Goal: Task Accomplishment & Management: Complete application form

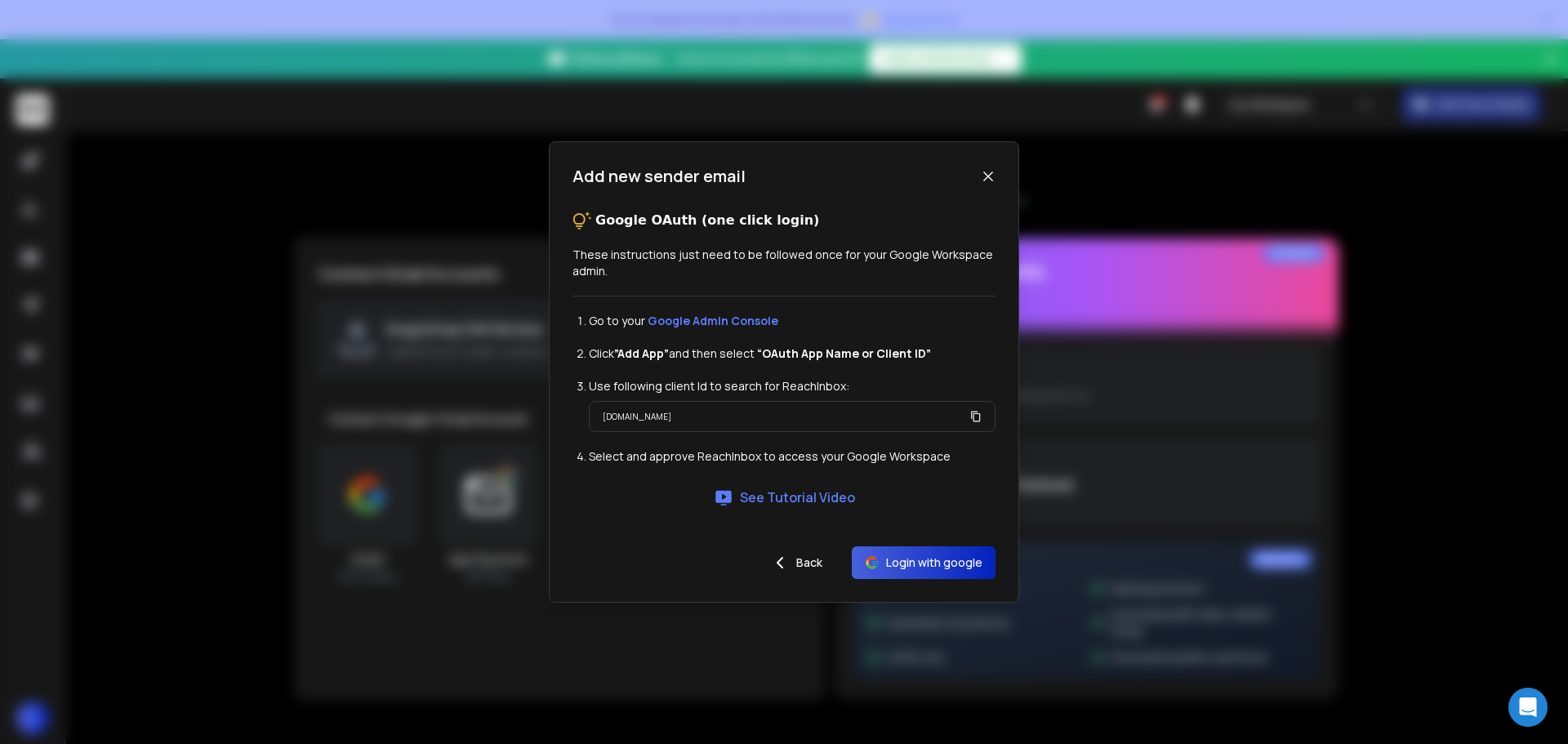
click at [985, 176] on icon at bounding box center [988, 176] width 15 height 15
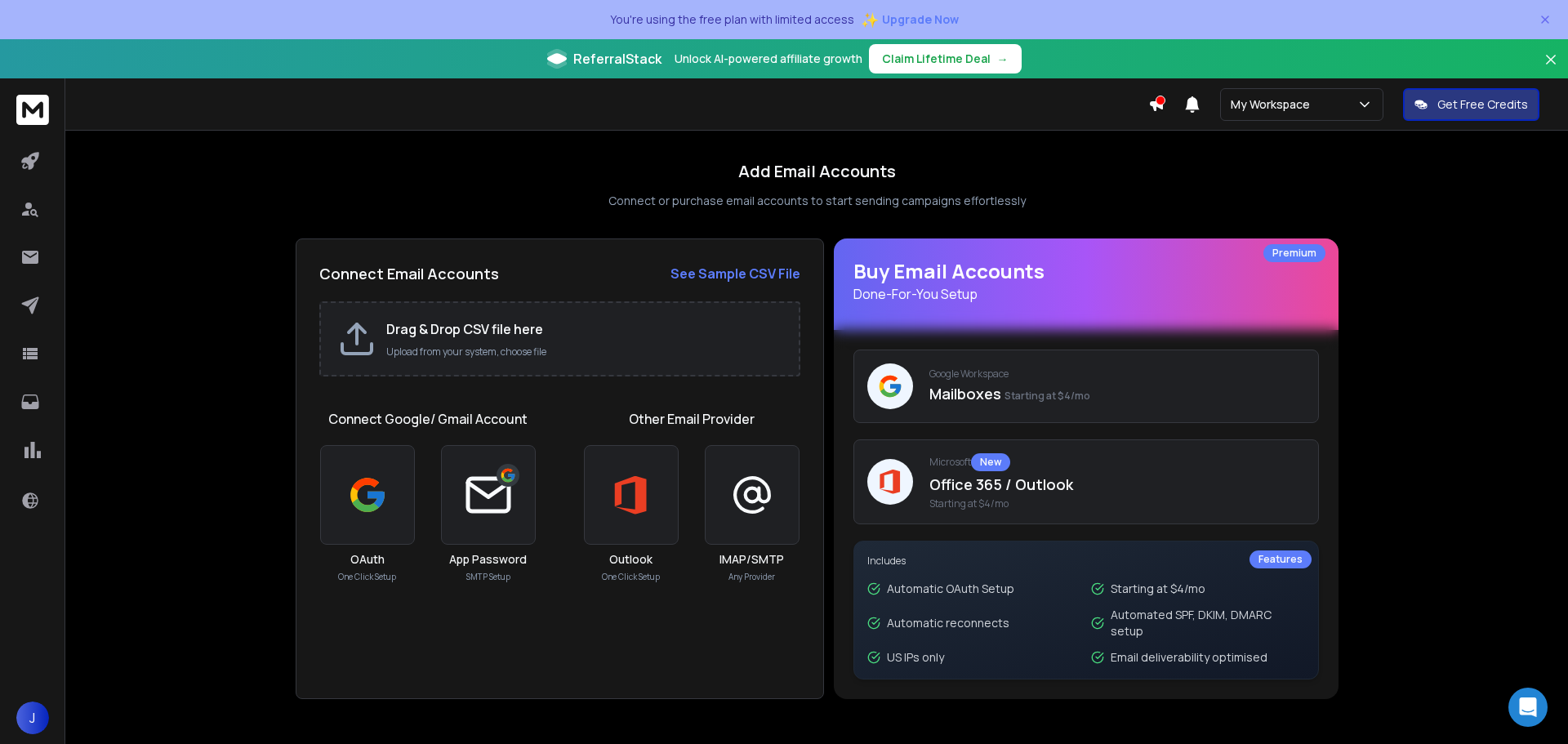
click at [373, 487] on icon at bounding box center [368, 494] width 41 height 49
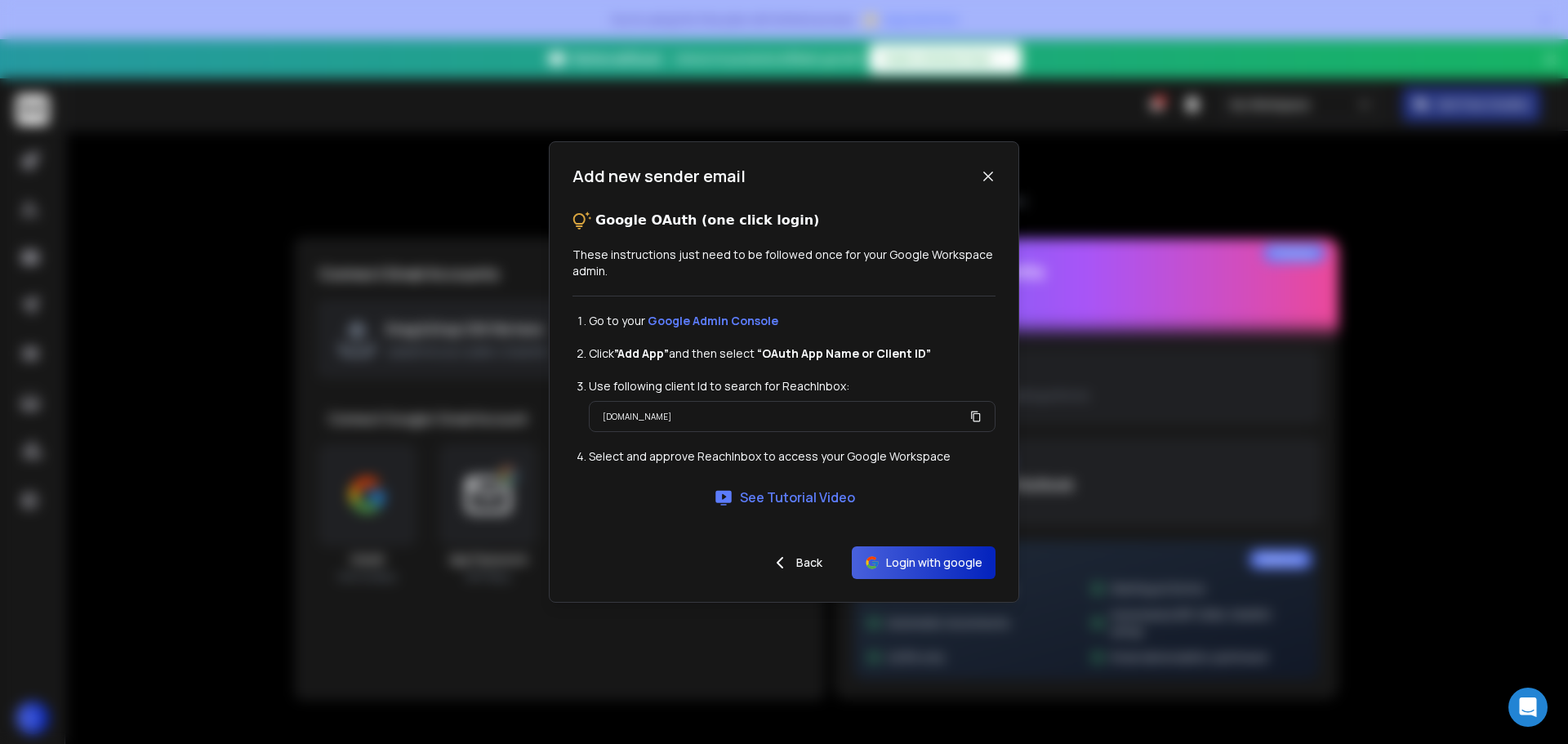
click at [801, 496] on link "See Tutorial Video" at bounding box center [784, 497] width 141 height 19
click at [985, 176] on icon at bounding box center [988, 176] width 15 height 15
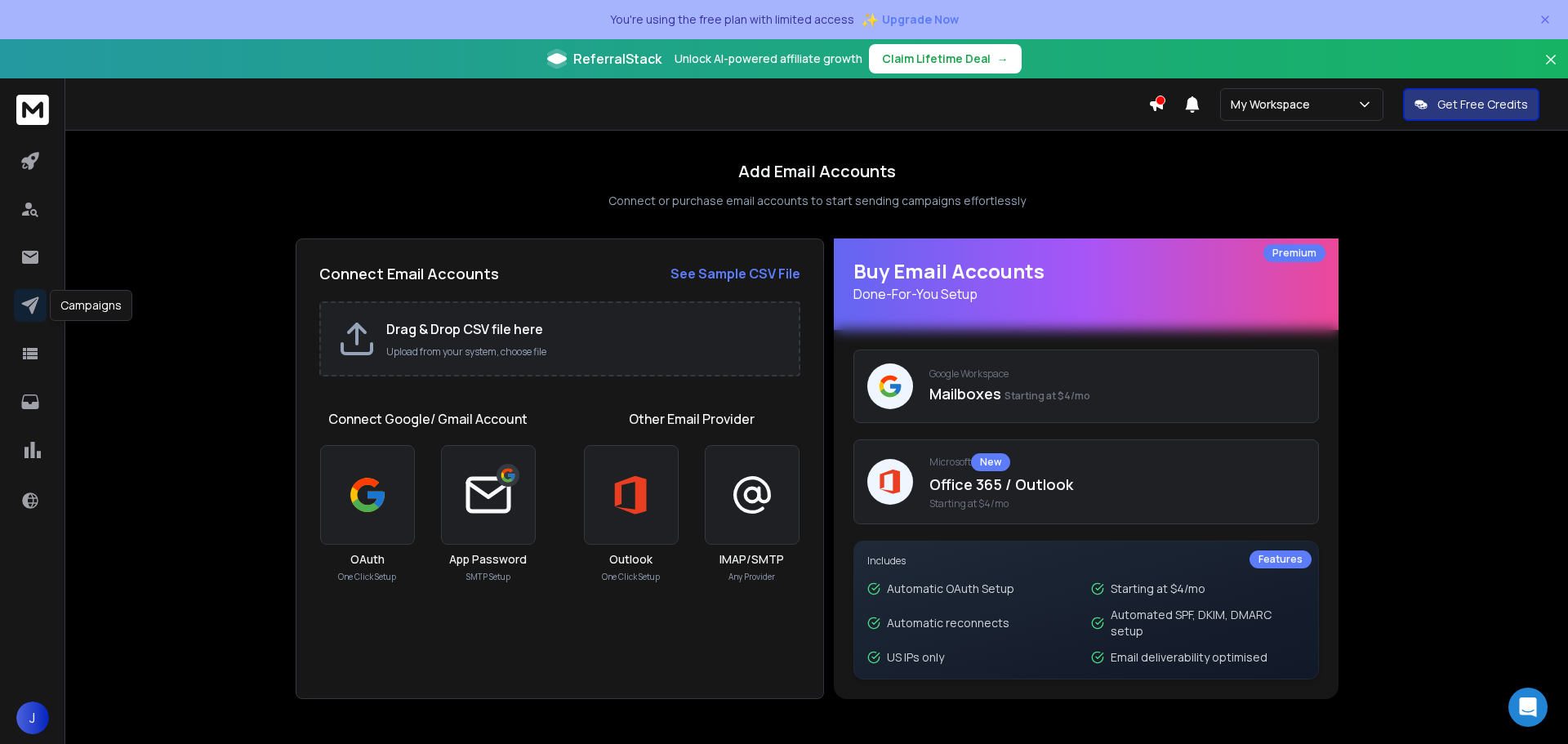
click at [27, 308] on icon at bounding box center [30, 306] width 19 height 19
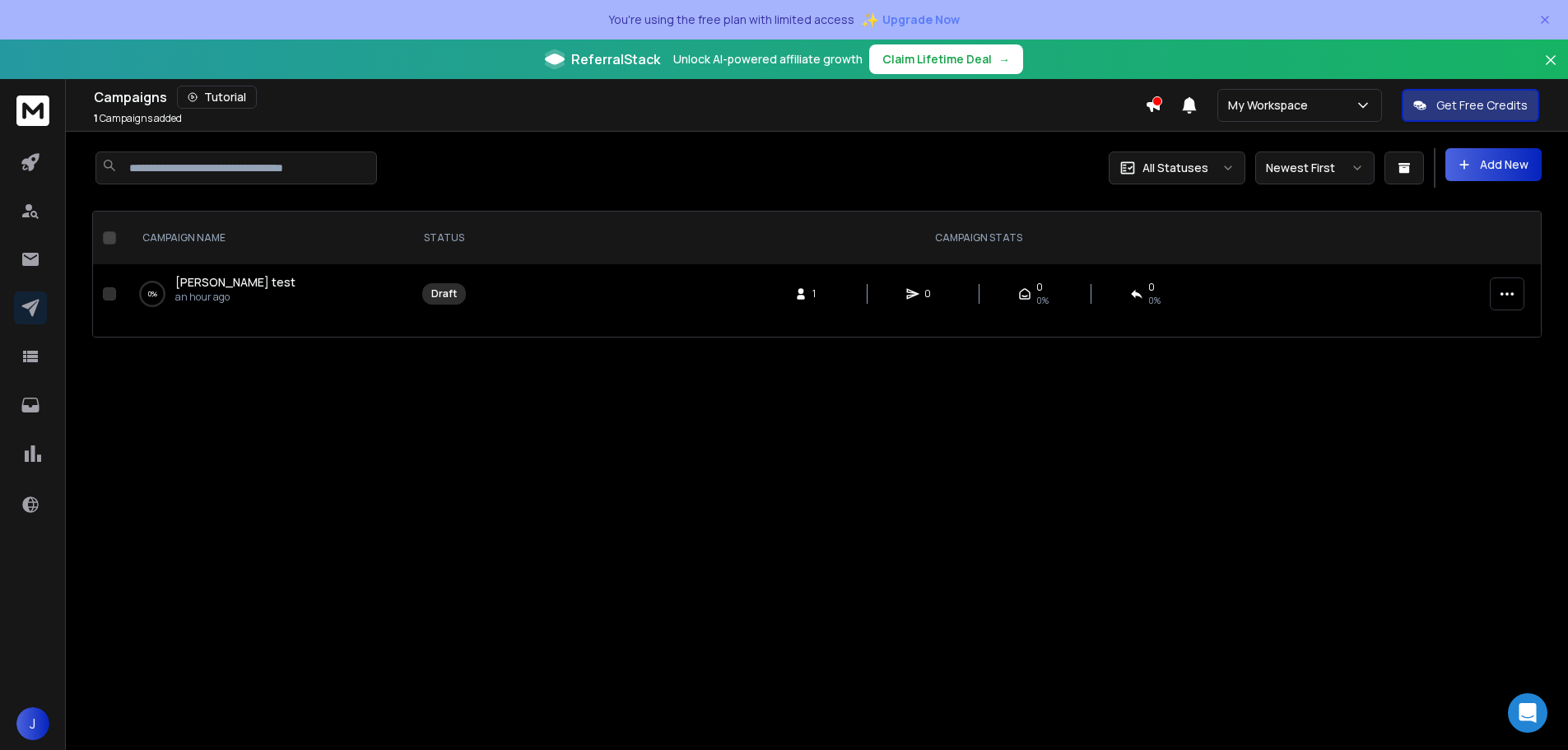
click at [215, 285] on span "[PERSON_NAME] test" at bounding box center [235, 282] width 121 height 16
click at [478, 299] on td "1 0 0 0% 0 0%" at bounding box center [979, 294] width 1003 height 59
click at [457, 292] on div "Draft" at bounding box center [444, 294] width 44 height 21
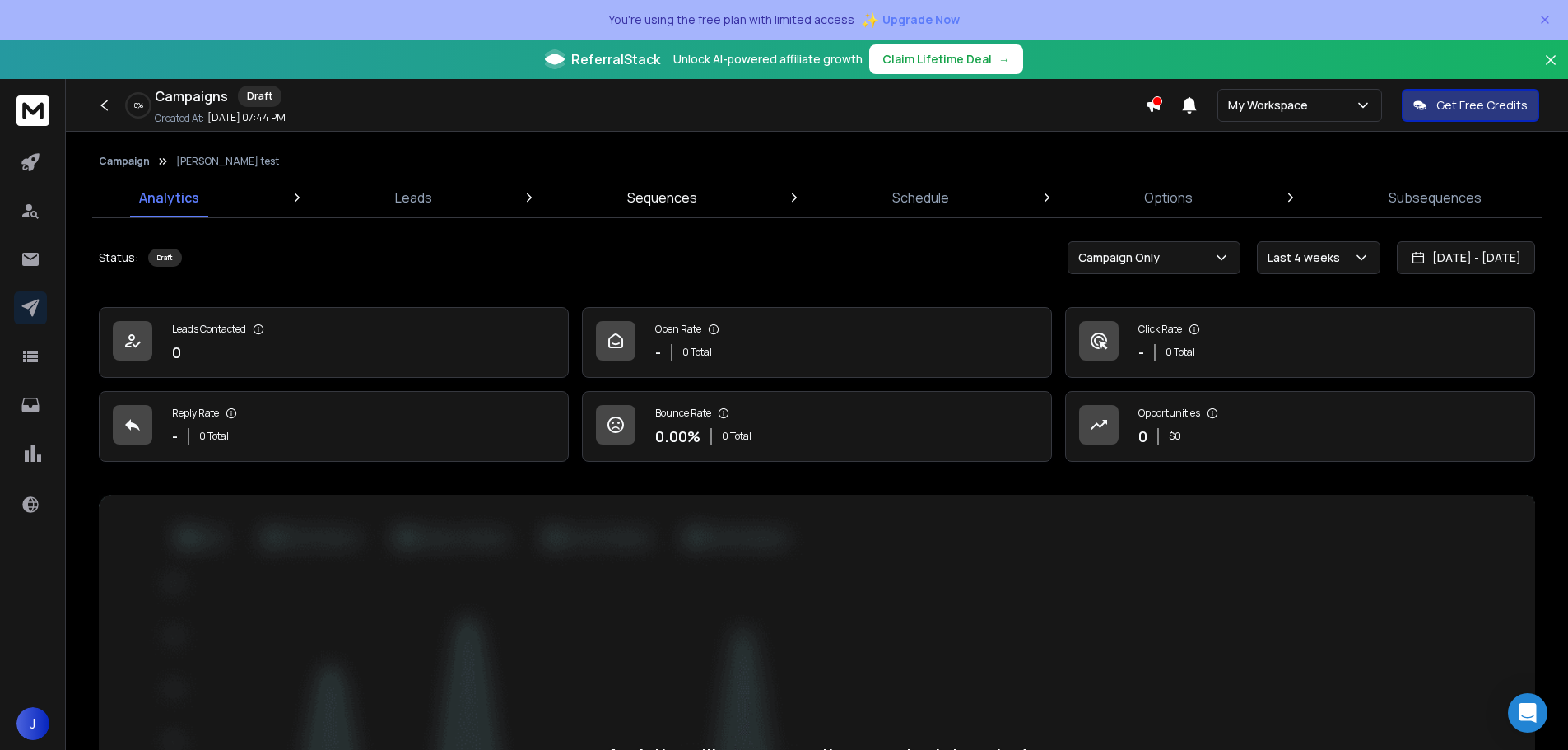
click at [636, 199] on p "Sequences" at bounding box center [662, 197] width 70 height 20
click at [670, 203] on p "Sequences" at bounding box center [662, 197] width 70 height 20
click at [420, 196] on p "Leads" at bounding box center [413, 197] width 37 height 20
click at [530, 194] on icon at bounding box center [529, 197] width 13 height 13
click at [409, 200] on p "Leads" at bounding box center [413, 197] width 37 height 20
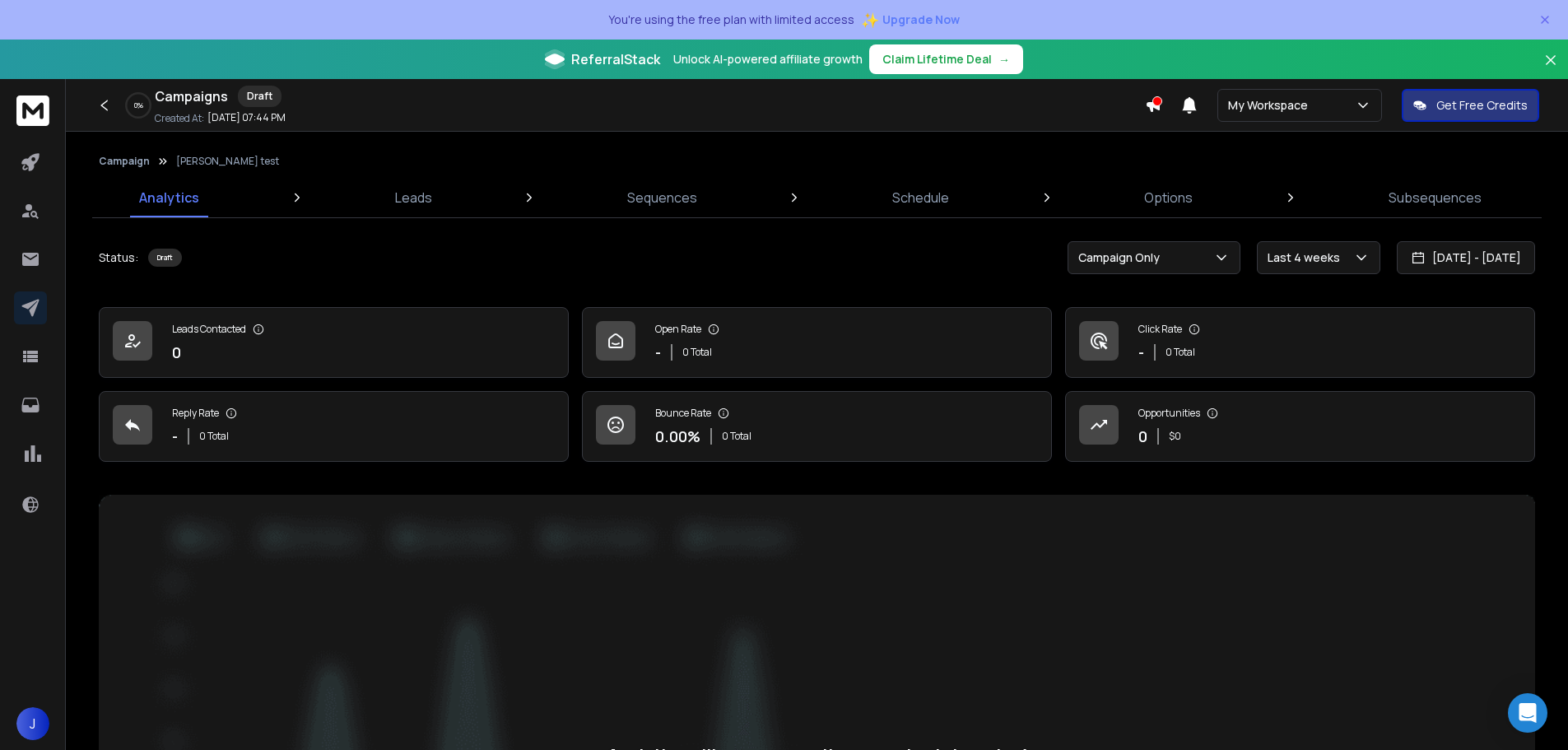
click at [531, 204] on icon at bounding box center [529, 197] width 13 height 13
click at [129, 164] on button "Campaign" at bounding box center [124, 161] width 51 height 13
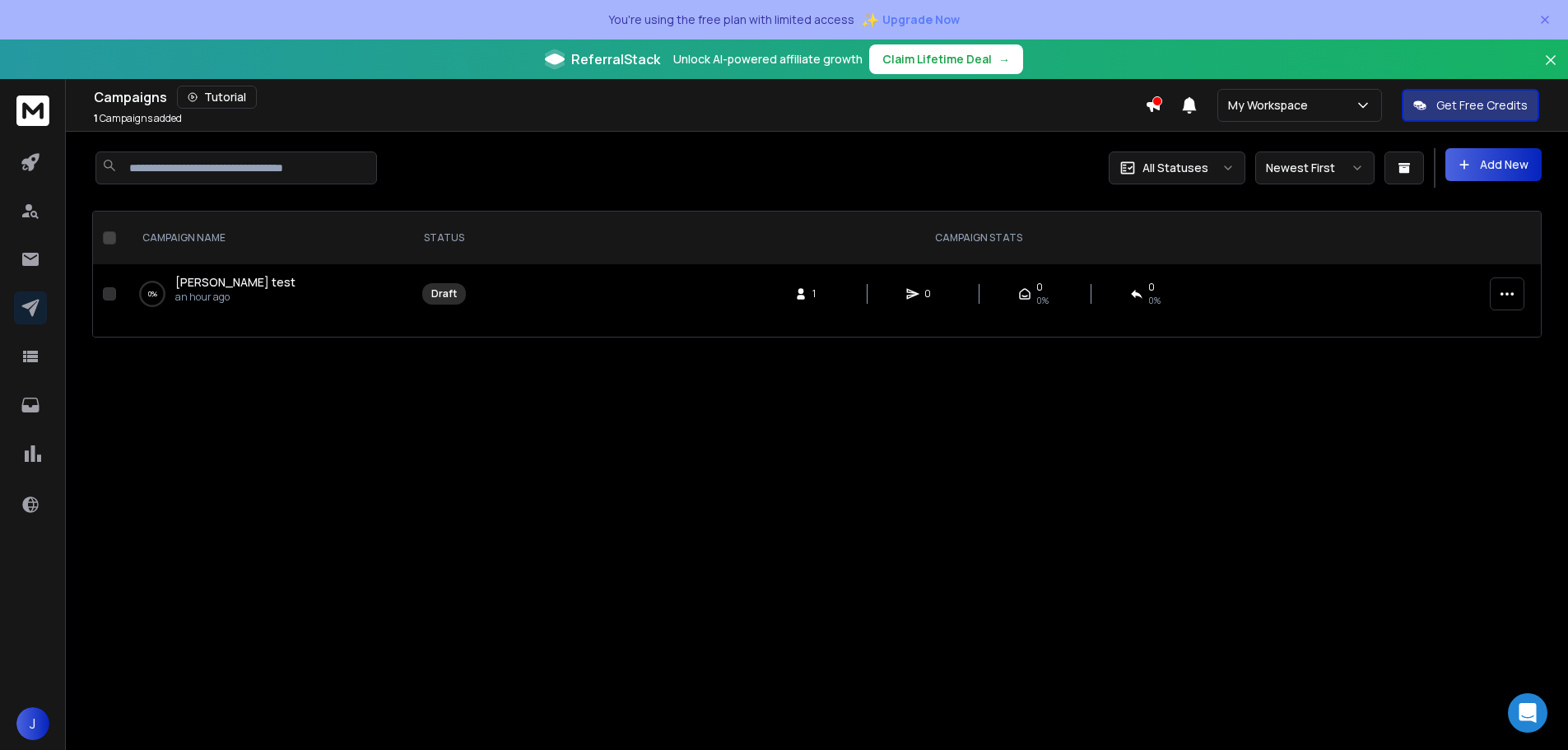
click at [111, 295] on button "button" at bounding box center [109, 294] width 13 height 13
click at [1514, 293] on icon "button" at bounding box center [1506, 294] width 16 height 16
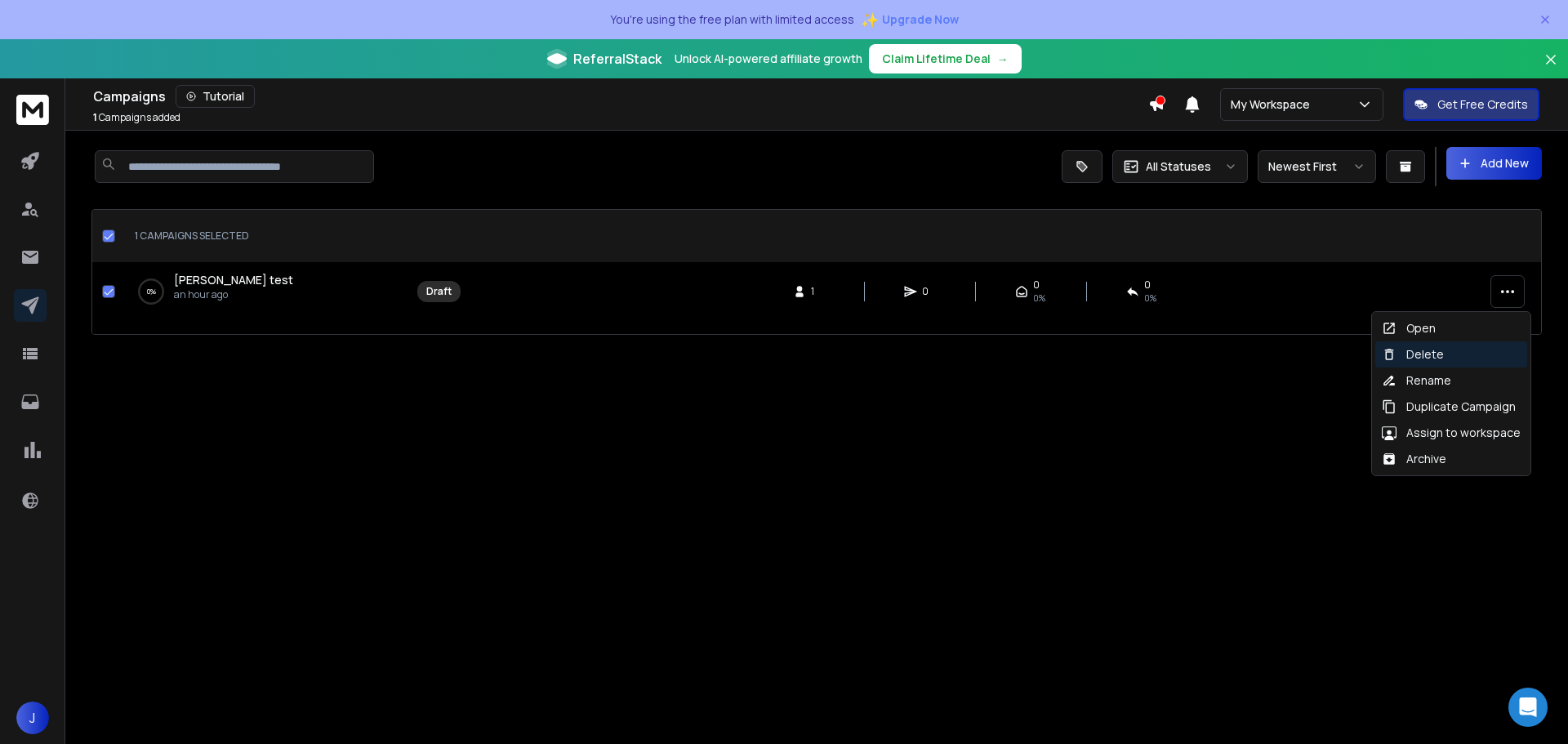
click at [1417, 353] on div "Delete" at bounding box center [1413, 354] width 62 height 16
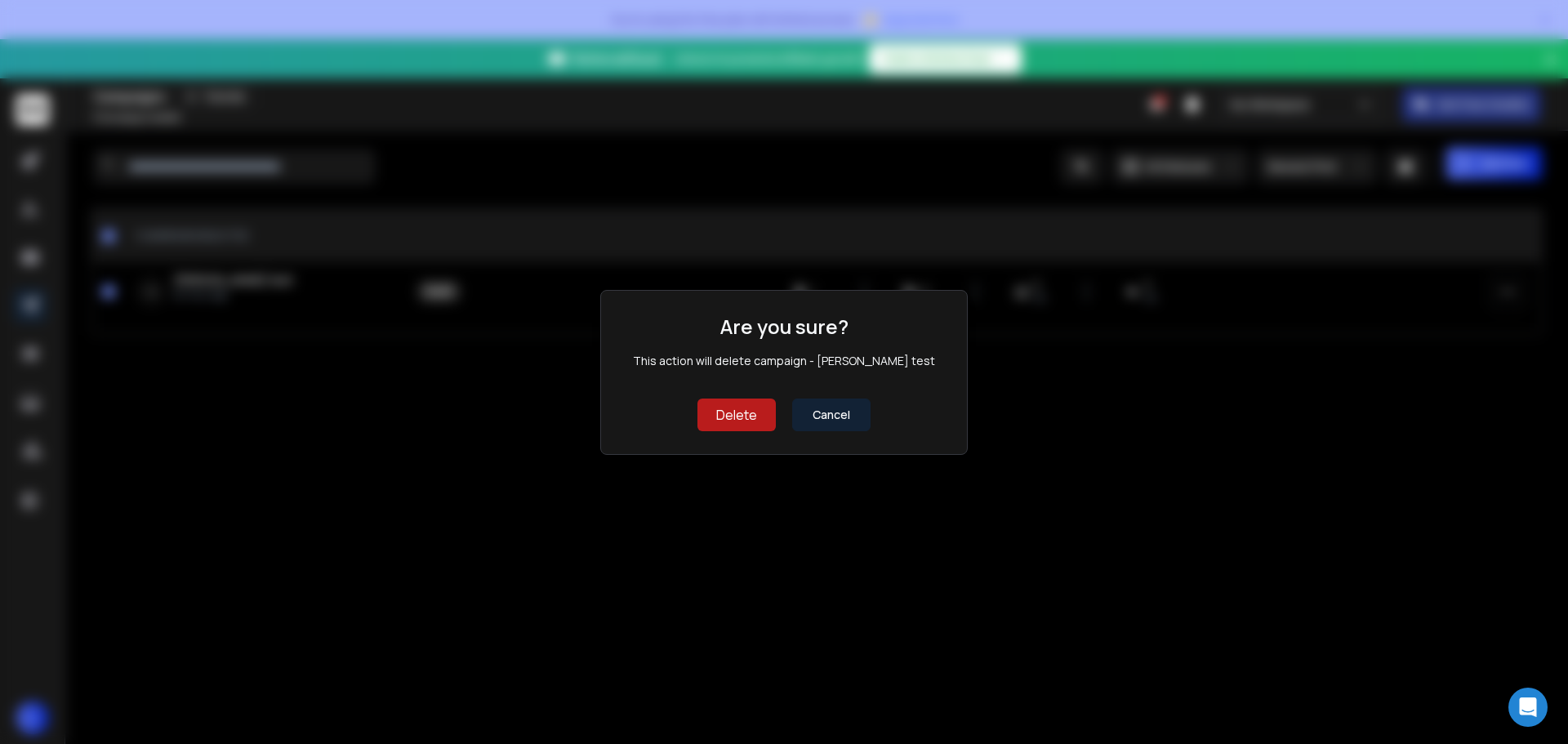
click at [735, 410] on button "Delete" at bounding box center [736, 415] width 78 height 33
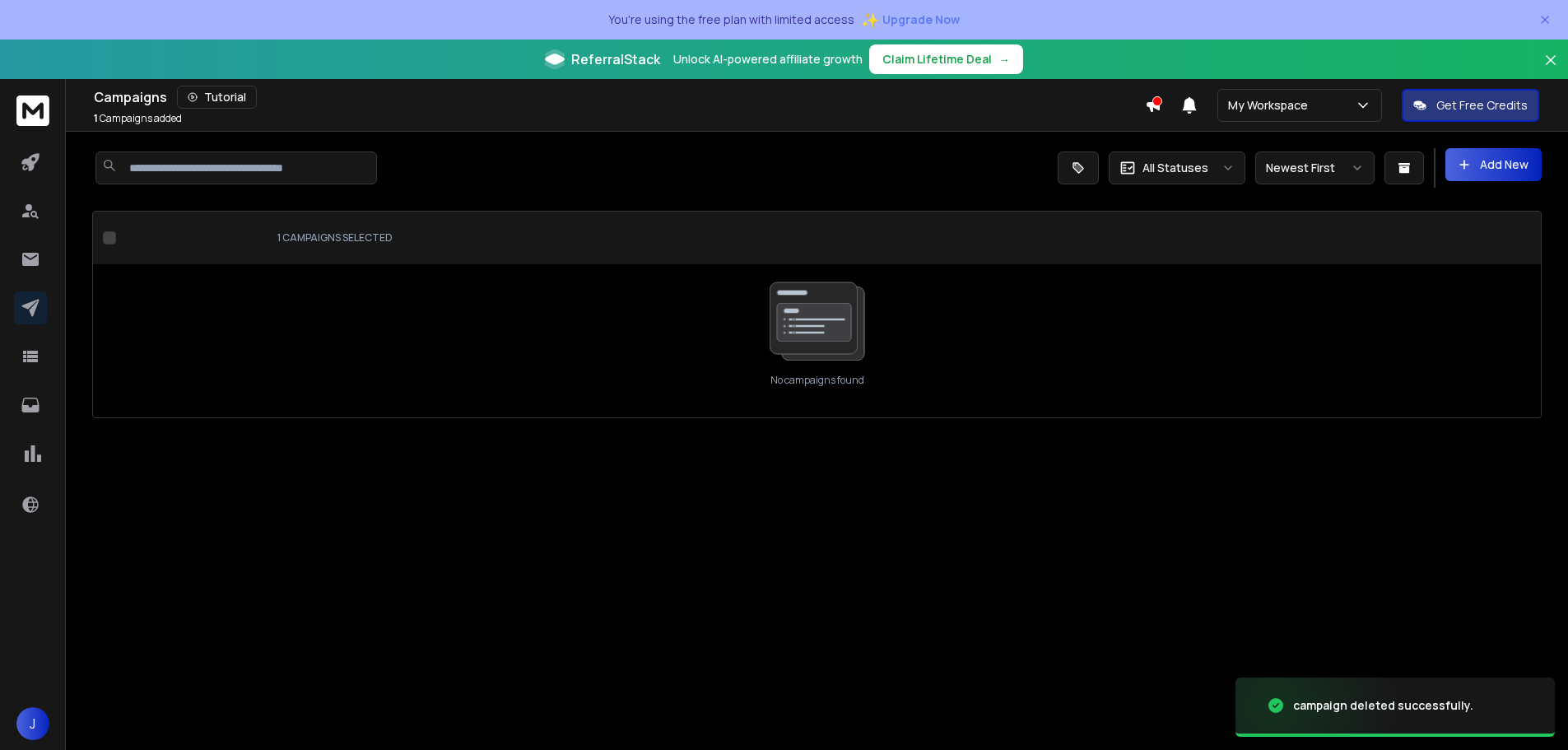
click at [1515, 163] on button "Add New" at bounding box center [1494, 164] width 96 height 33
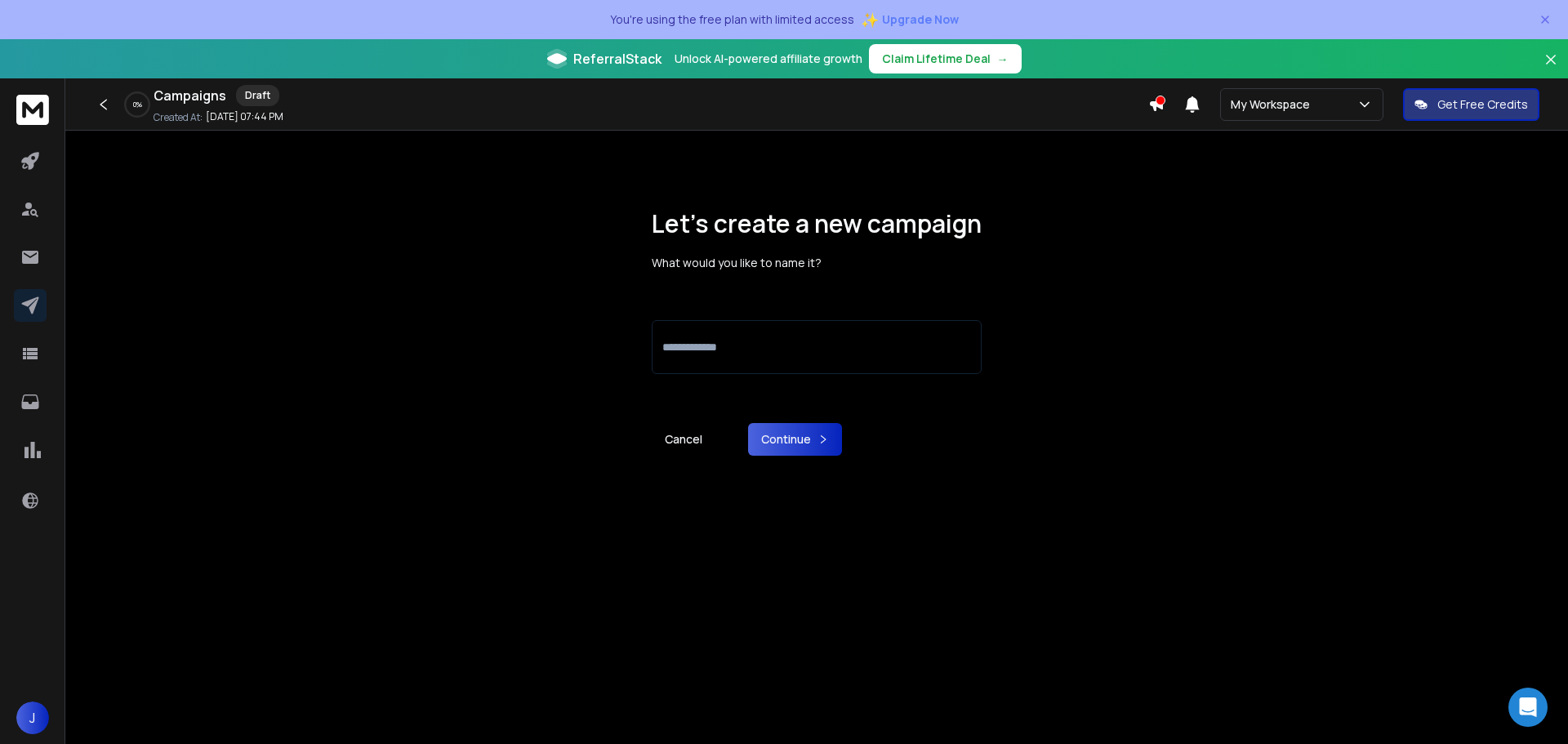
click at [702, 336] on input at bounding box center [817, 346] width 330 height 54
type input "**********"
click at [811, 451] on button "Continue" at bounding box center [795, 438] width 94 height 33
click at [769, 431] on button "Continue" at bounding box center [795, 438] width 94 height 33
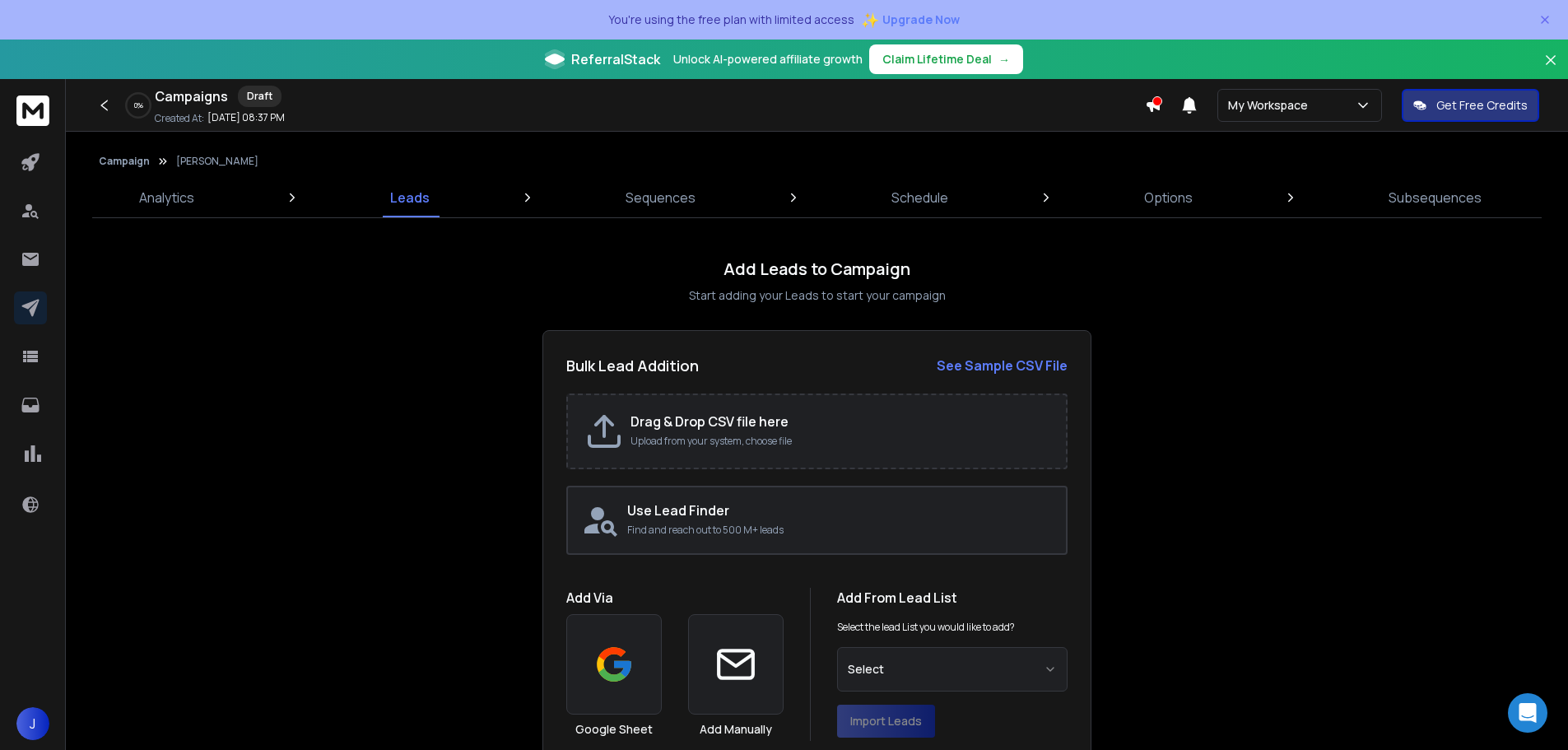
scroll to position [38, 0]
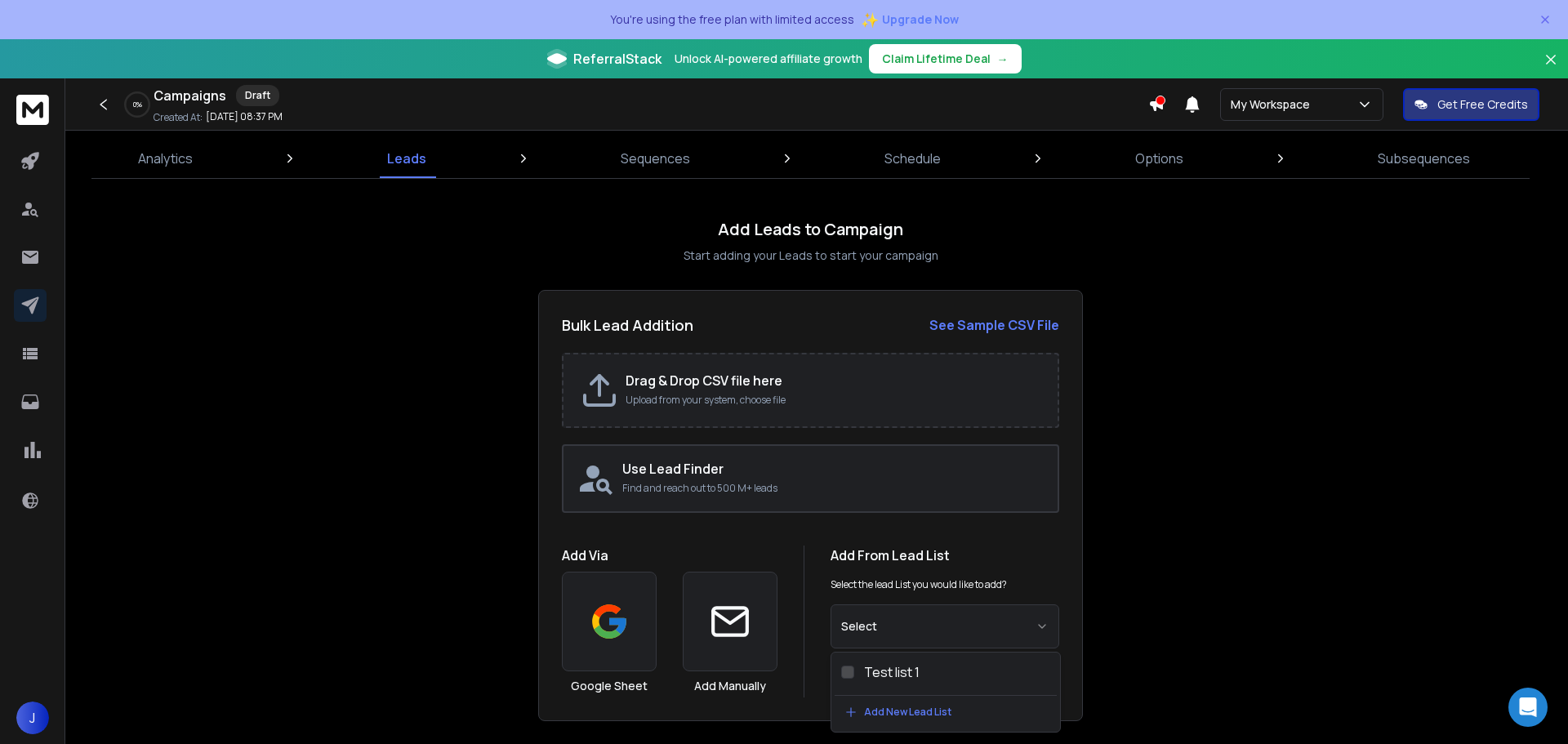
click at [908, 623] on button "Select" at bounding box center [944, 626] width 229 height 44
click at [905, 670] on div "Test list 1" at bounding box center [891, 671] width 56 height 19
click at [1022, 544] on div "Bulk Lead Addition See Sample CSV File Drag & Drop CSV file here Upload from yo…" at bounding box center [810, 505] width 497 height 384
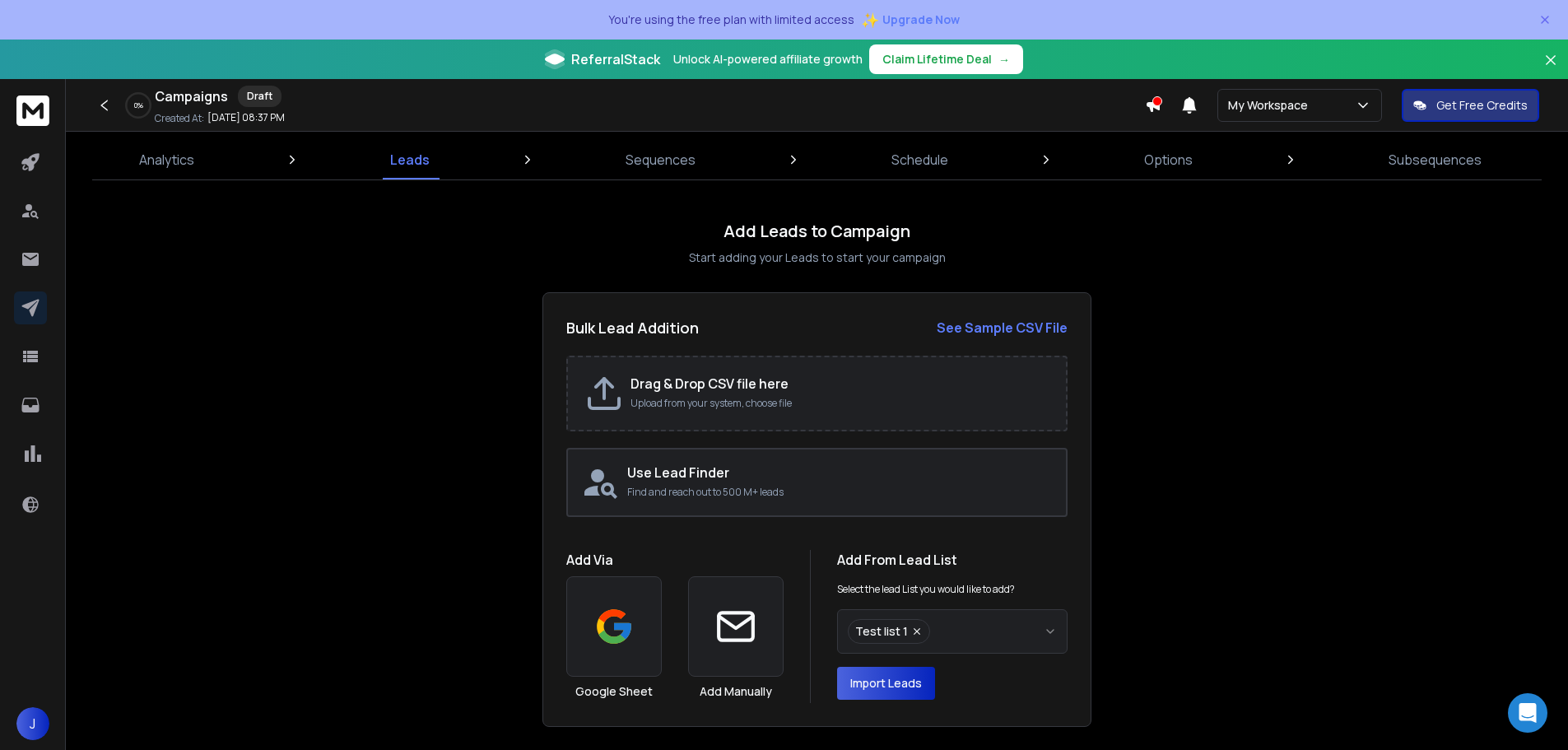
click at [898, 692] on button "Import Leads" at bounding box center [886, 683] width 98 height 33
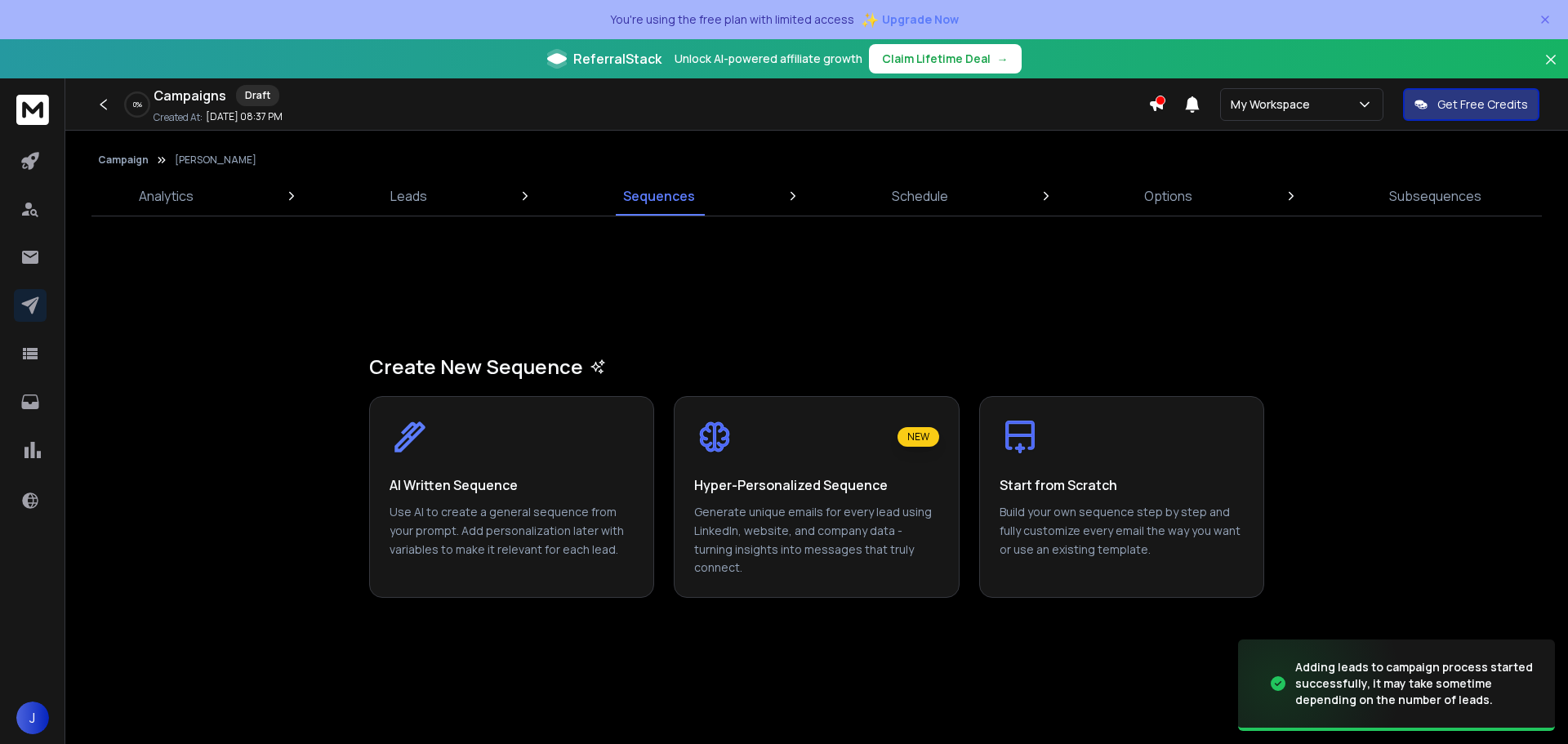
click at [1111, 455] on div "button" at bounding box center [1122, 437] width 245 height 41
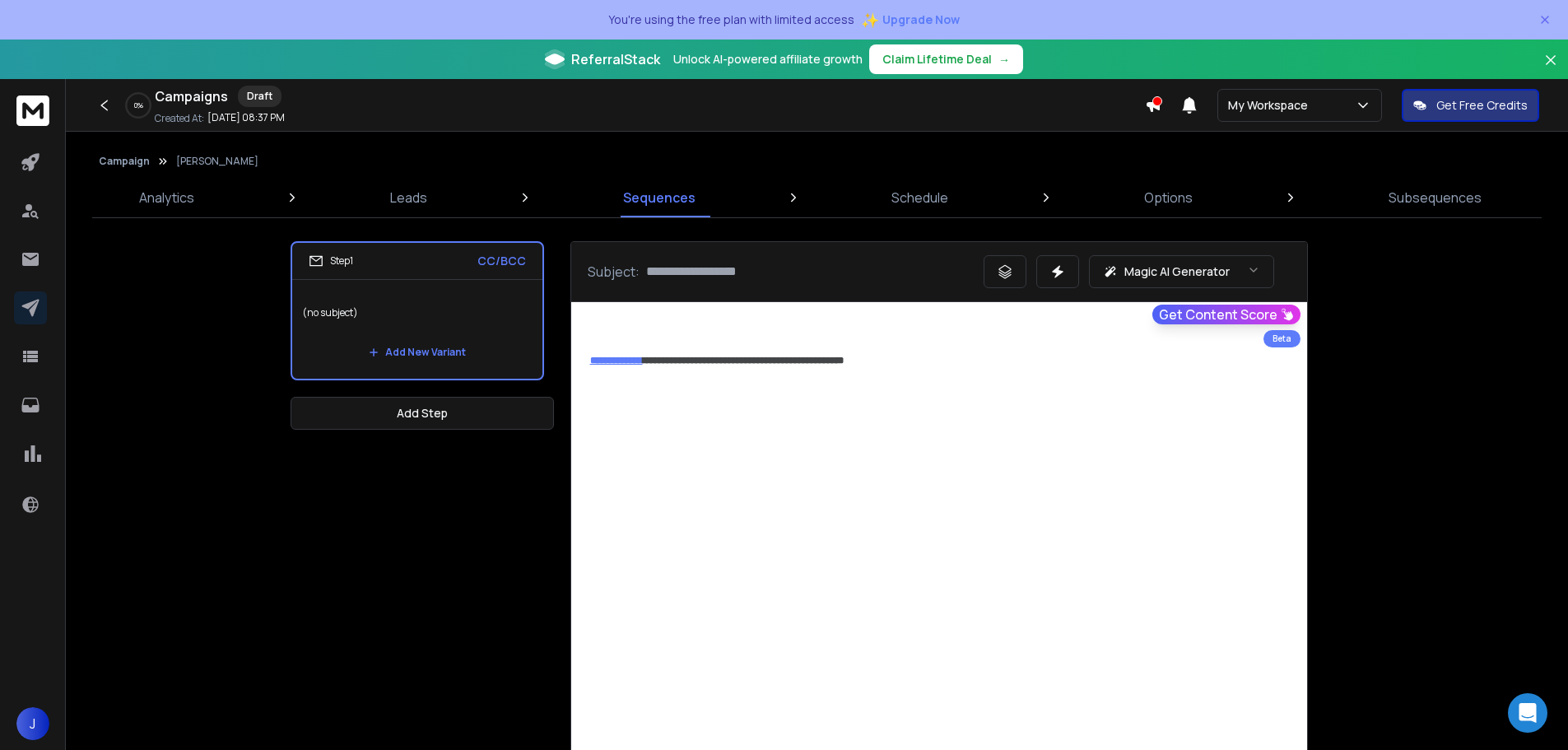
drag, startPoint x: 887, startPoint y: 363, endPoint x: 630, endPoint y: 373, distance: 257.2
click at [630, 373] on div "**********" at bounding box center [939, 527] width 736 height 450
click at [673, 275] on input at bounding box center [806, 271] width 321 height 20
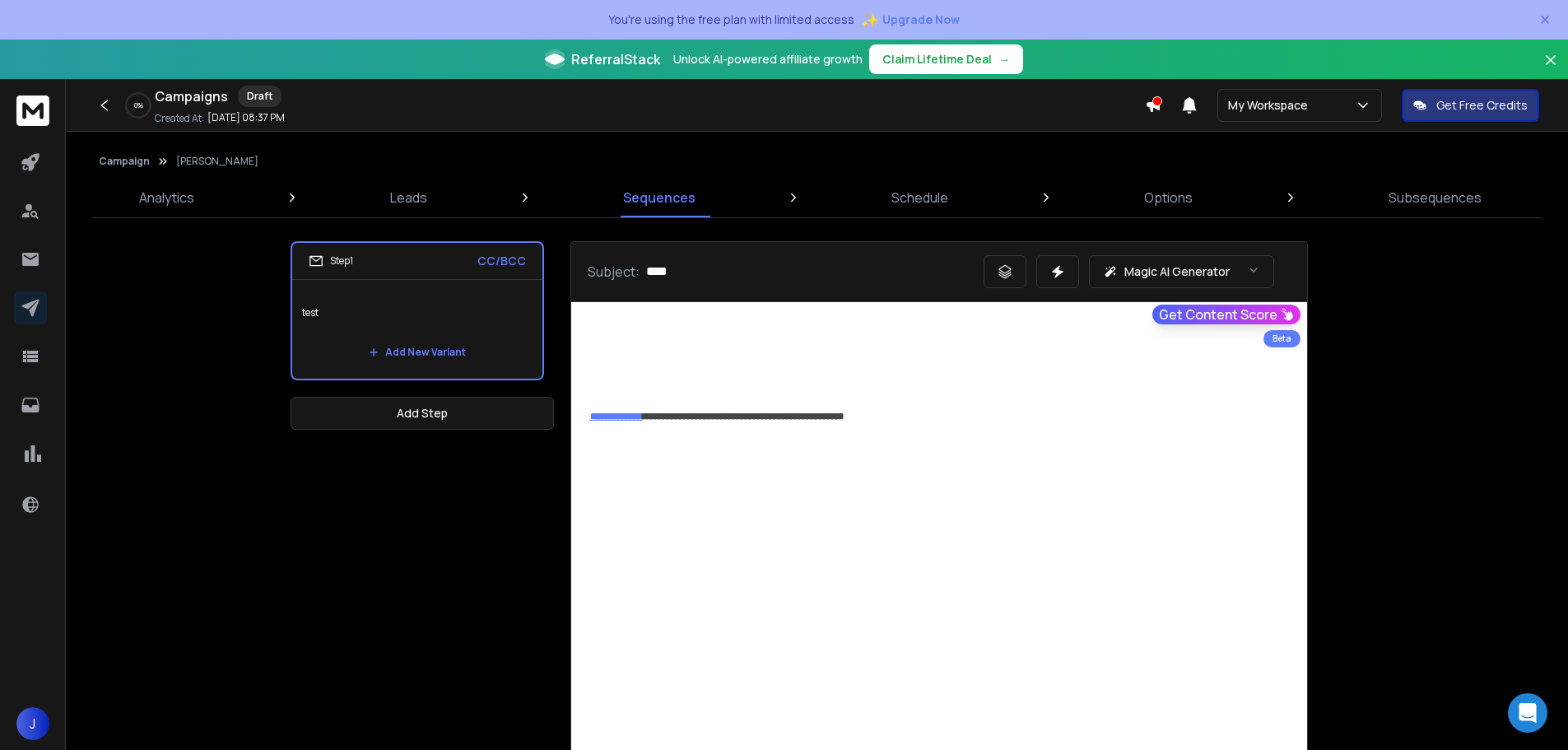
type input "****"
click at [665, 366] on div at bounding box center [938, 364] width 703 height 18
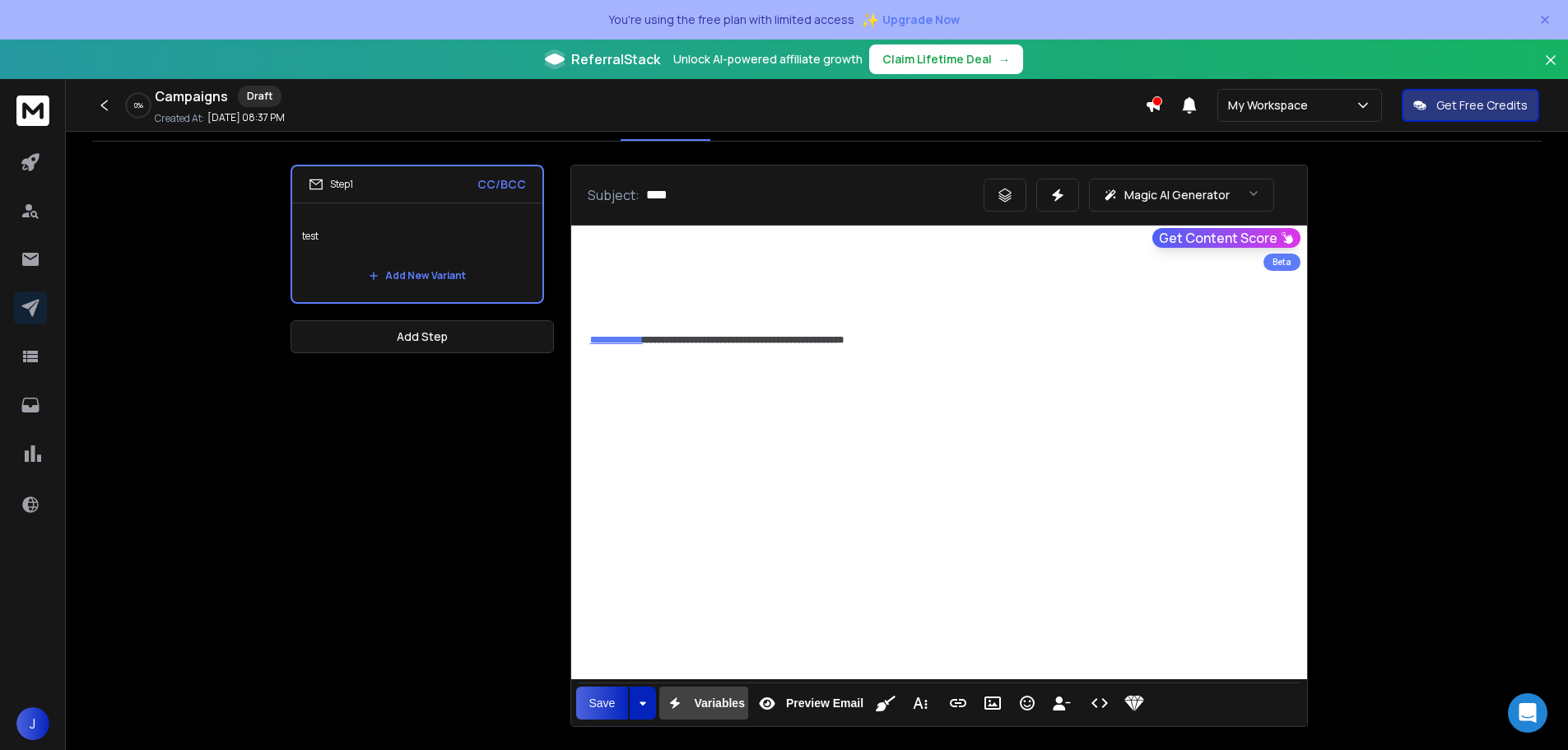
click at [696, 704] on span "Variables" at bounding box center [719, 704] width 58 height 14
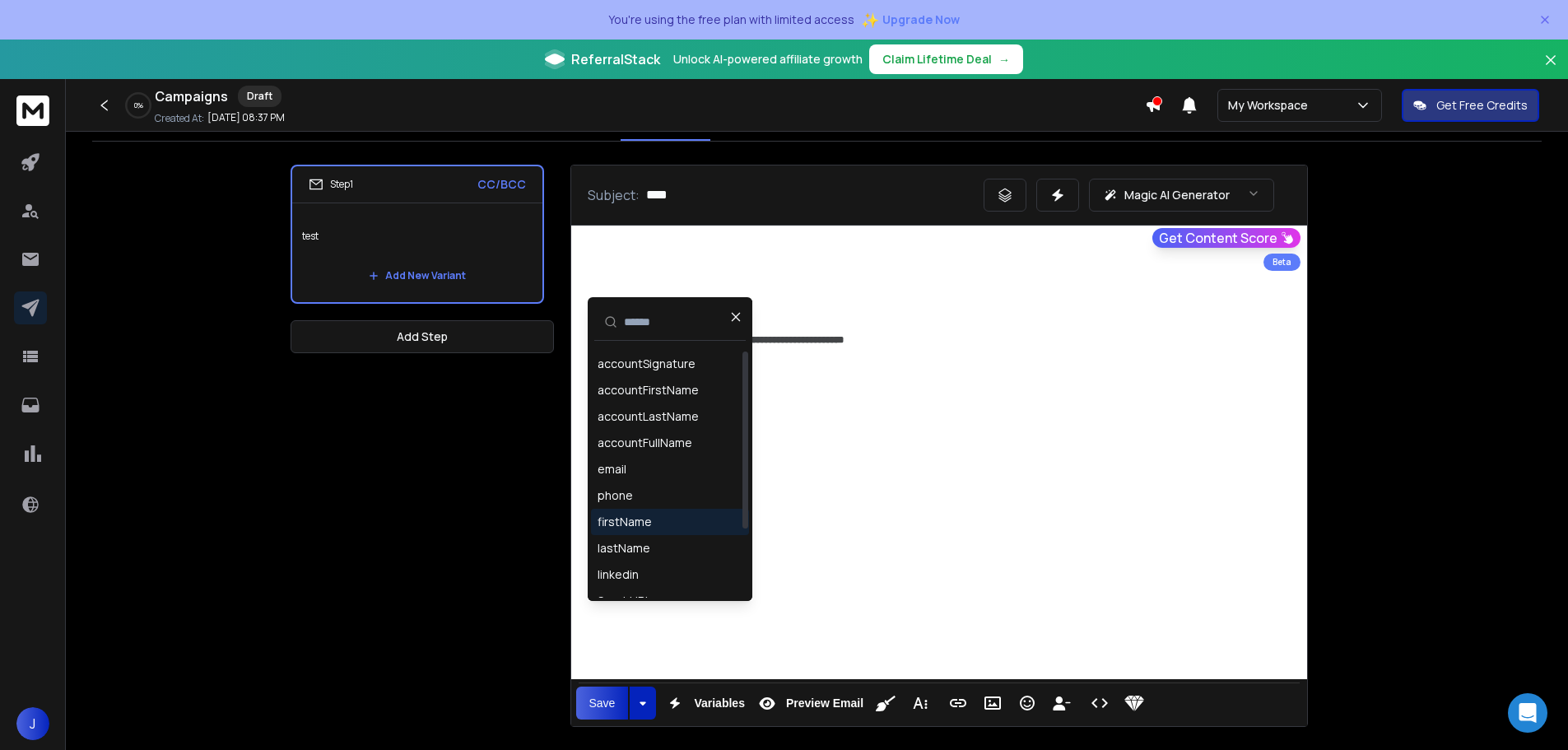
click at [672, 523] on div "firstName" at bounding box center [670, 521] width 158 height 26
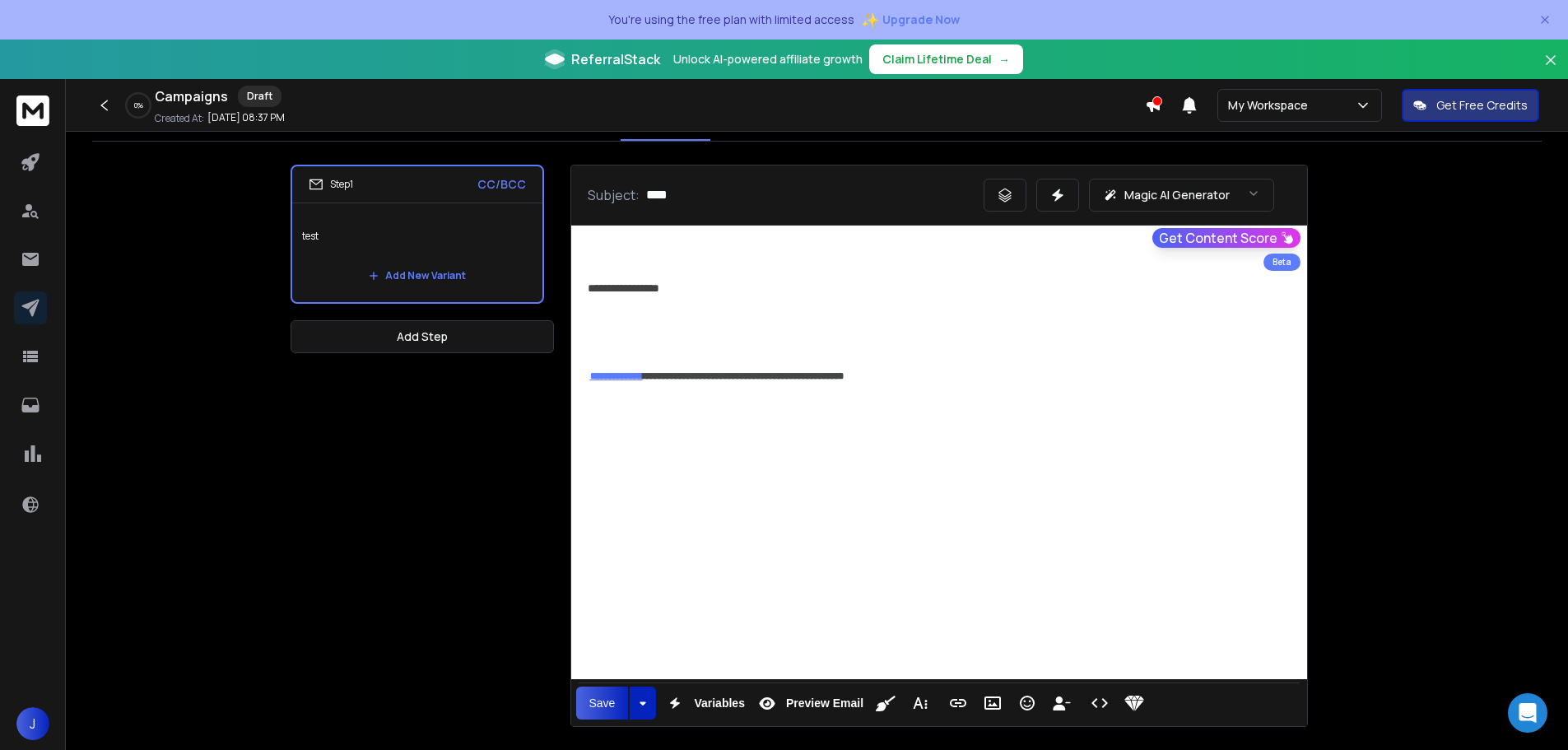
click at [679, 288] on div "**********" at bounding box center [938, 288] width 703 height 18
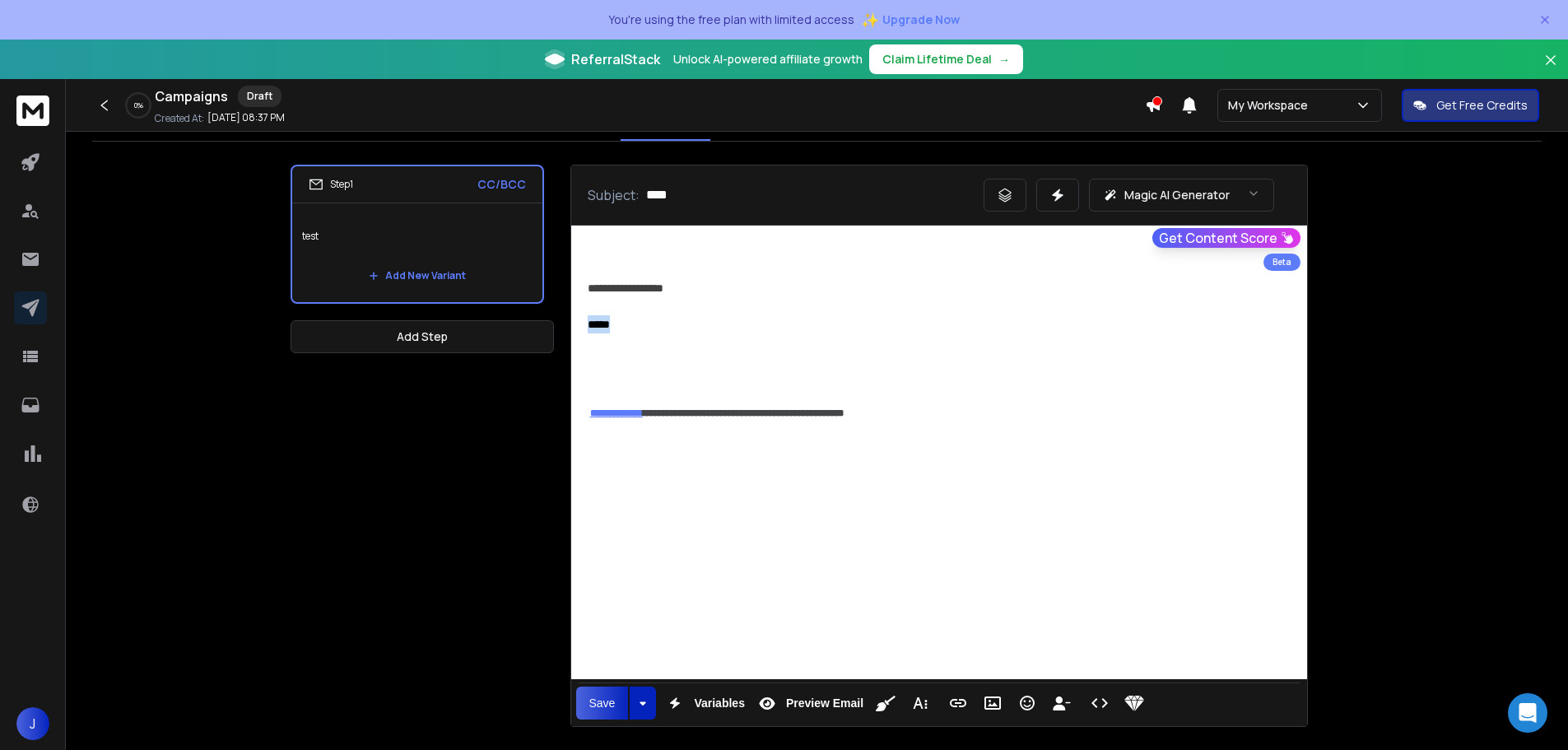
drag, startPoint x: 618, startPoint y: 326, endPoint x: 572, endPoint y: 326, distance: 46.0
click at [572, 326] on div "**********" at bounding box center [939, 451] width 736 height 450
click at [710, 704] on span "Variables" at bounding box center [719, 704] width 58 height 14
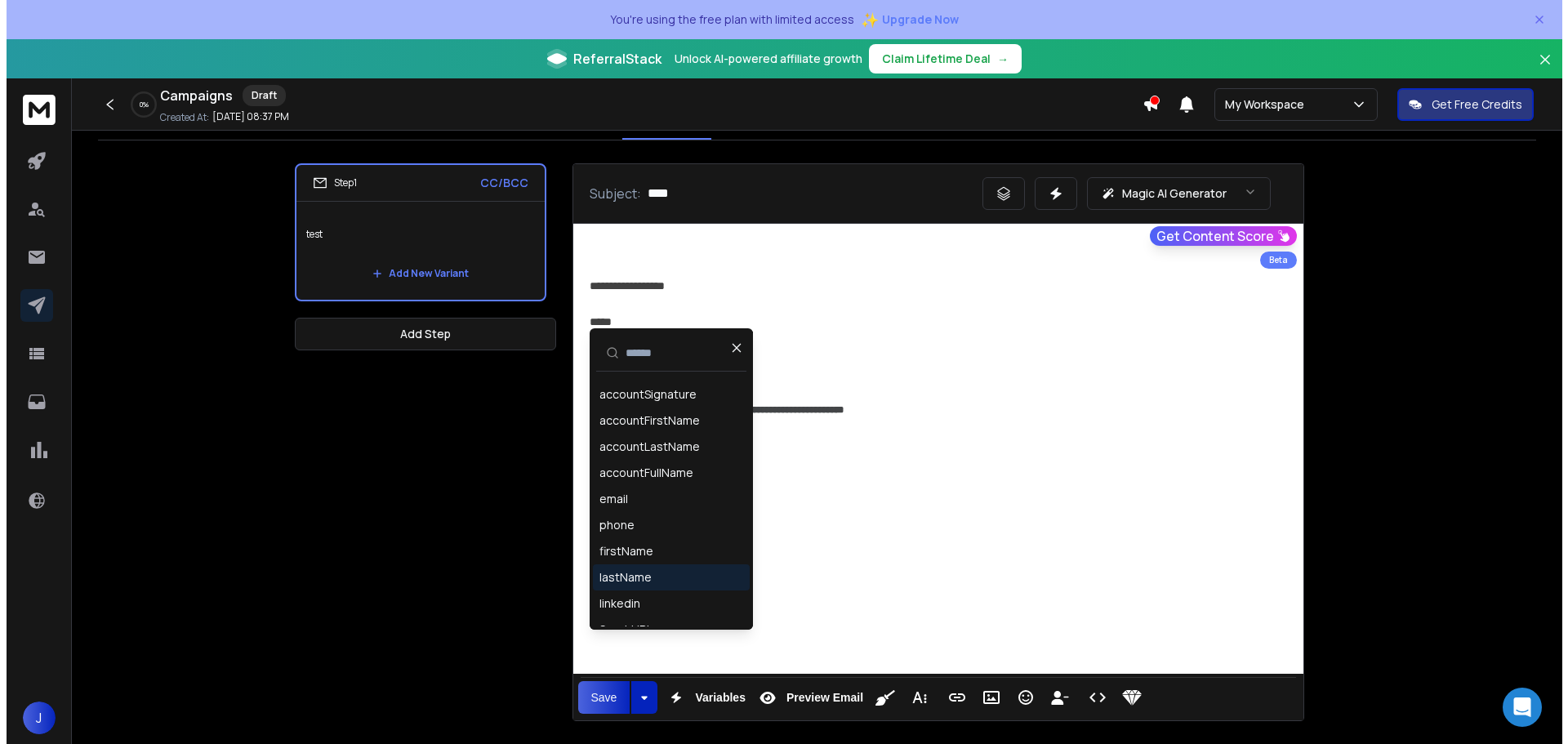
scroll to position [95, 0]
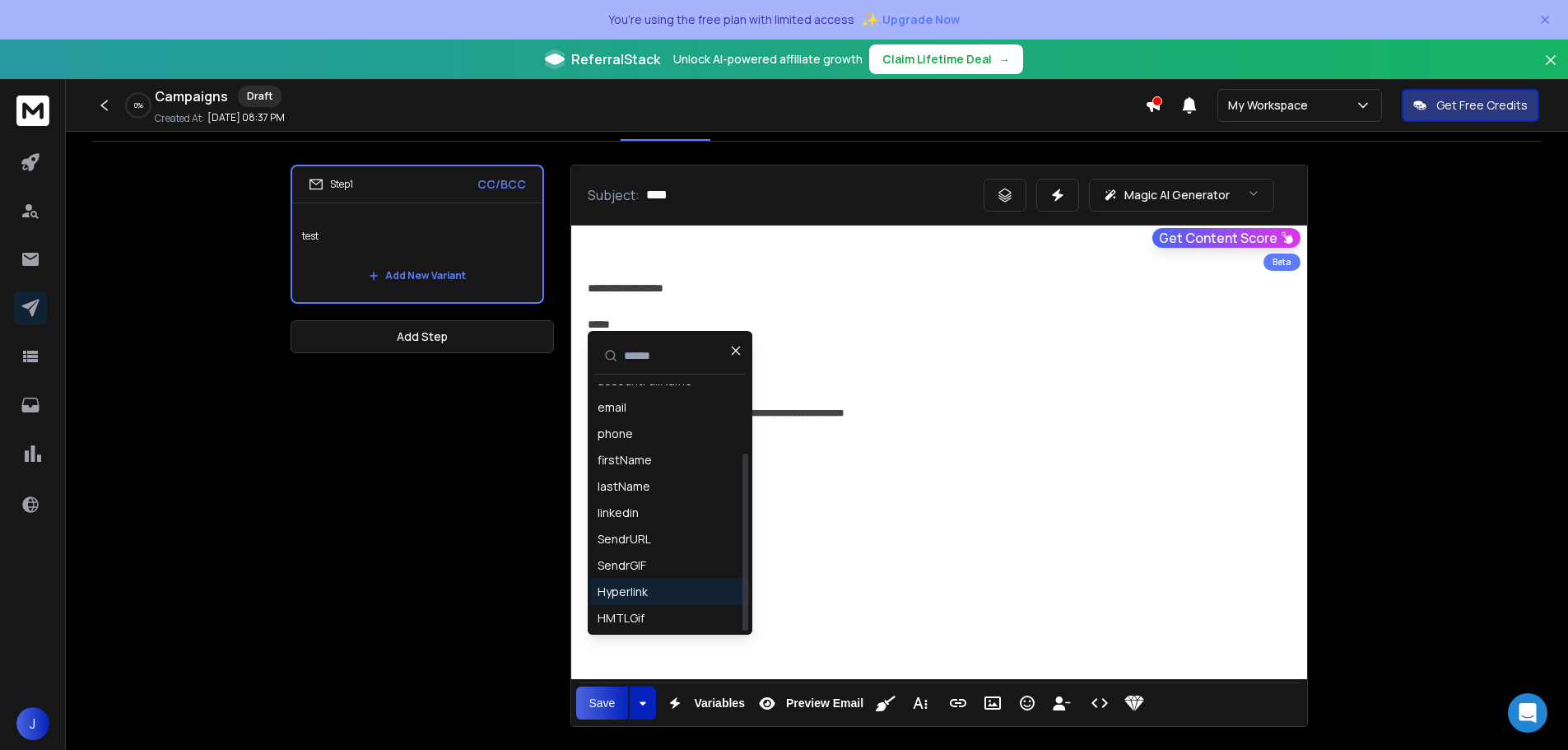
click at [678, 594] on div "Hyperlink" at bounding box center [670, 591] width 158 height 26
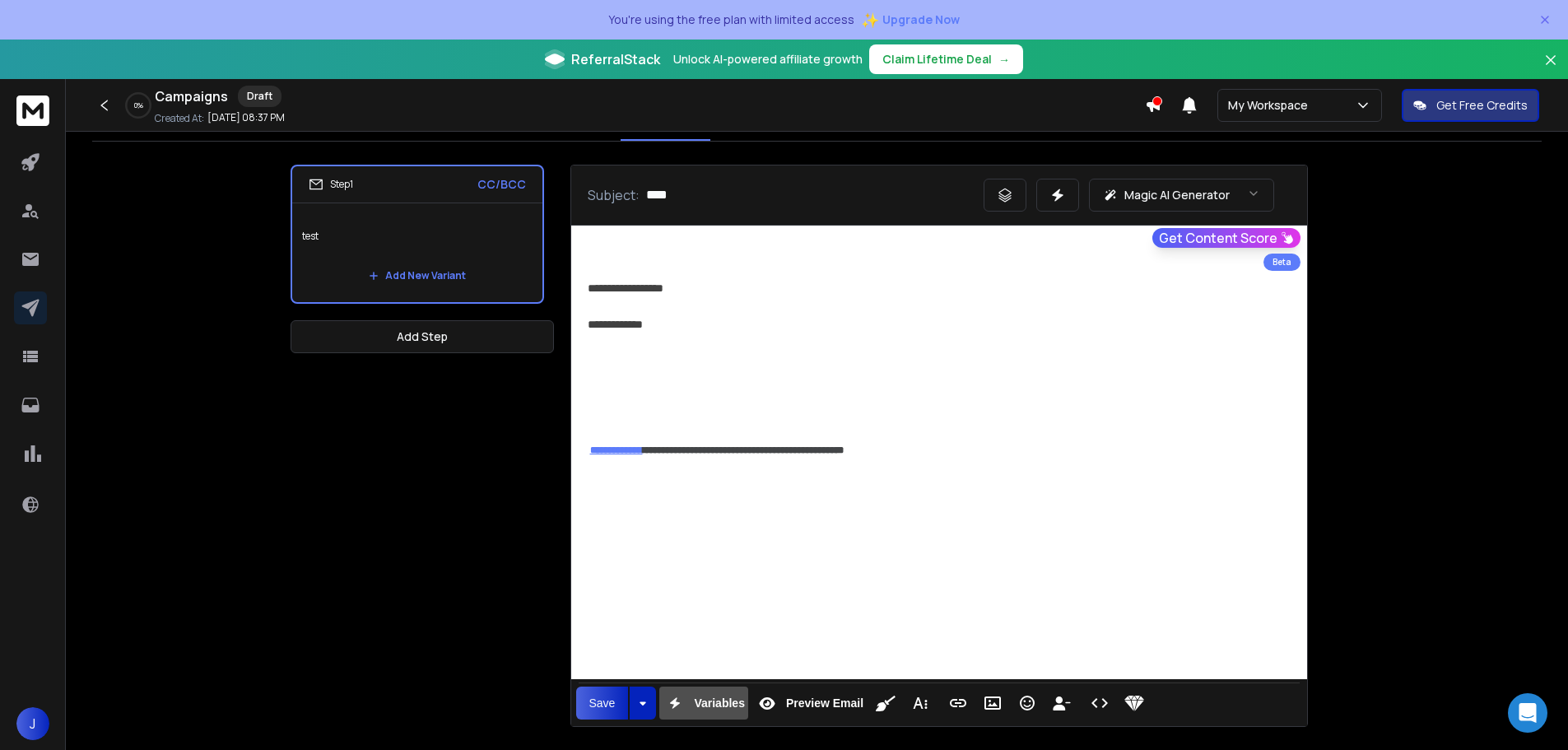
click at [709, 713] on div "Variables" at bounding box center [704, 702] width 89 height 26
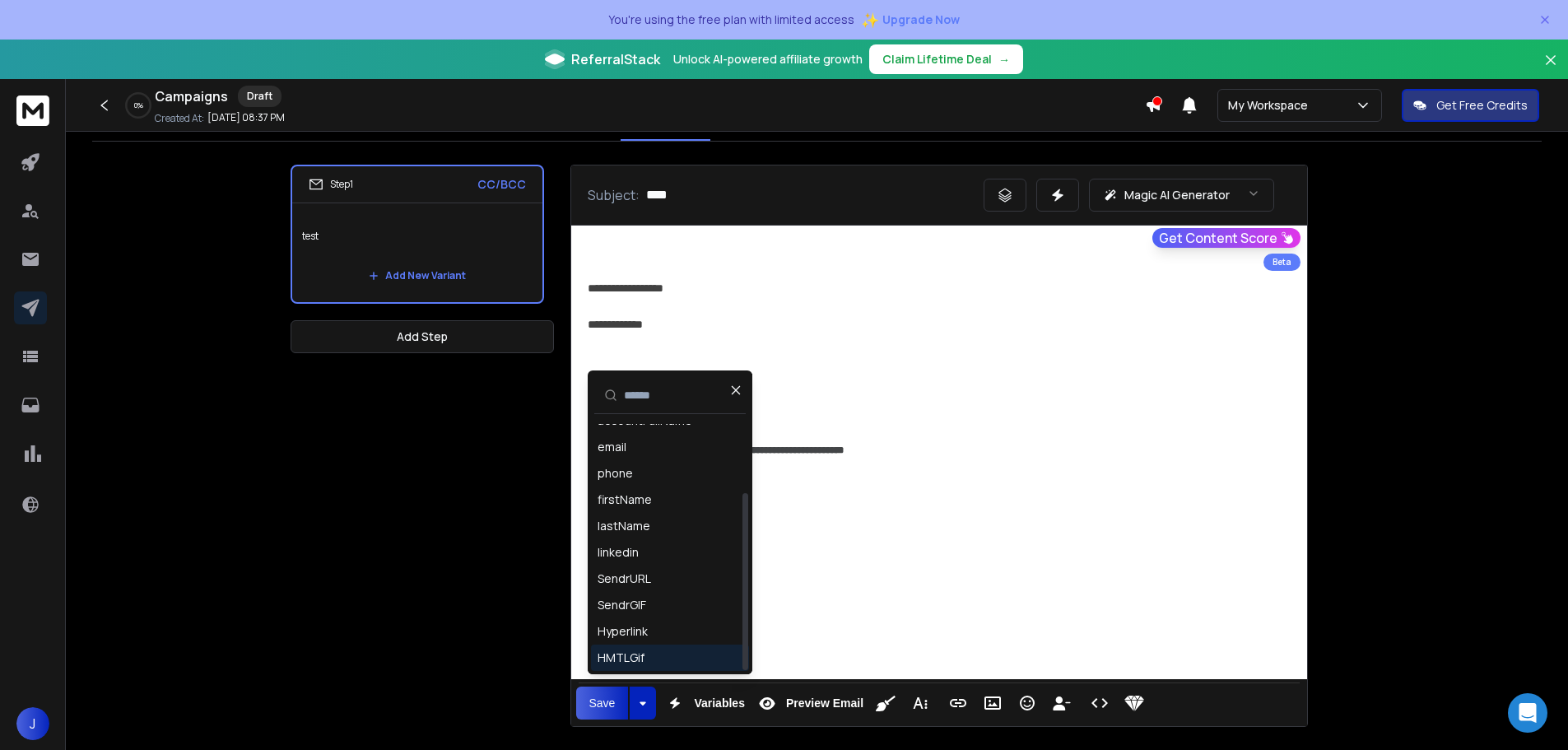
click at [663, 659] on div "HMTLGif" at bounding box center [670, 657] width 158 height 26
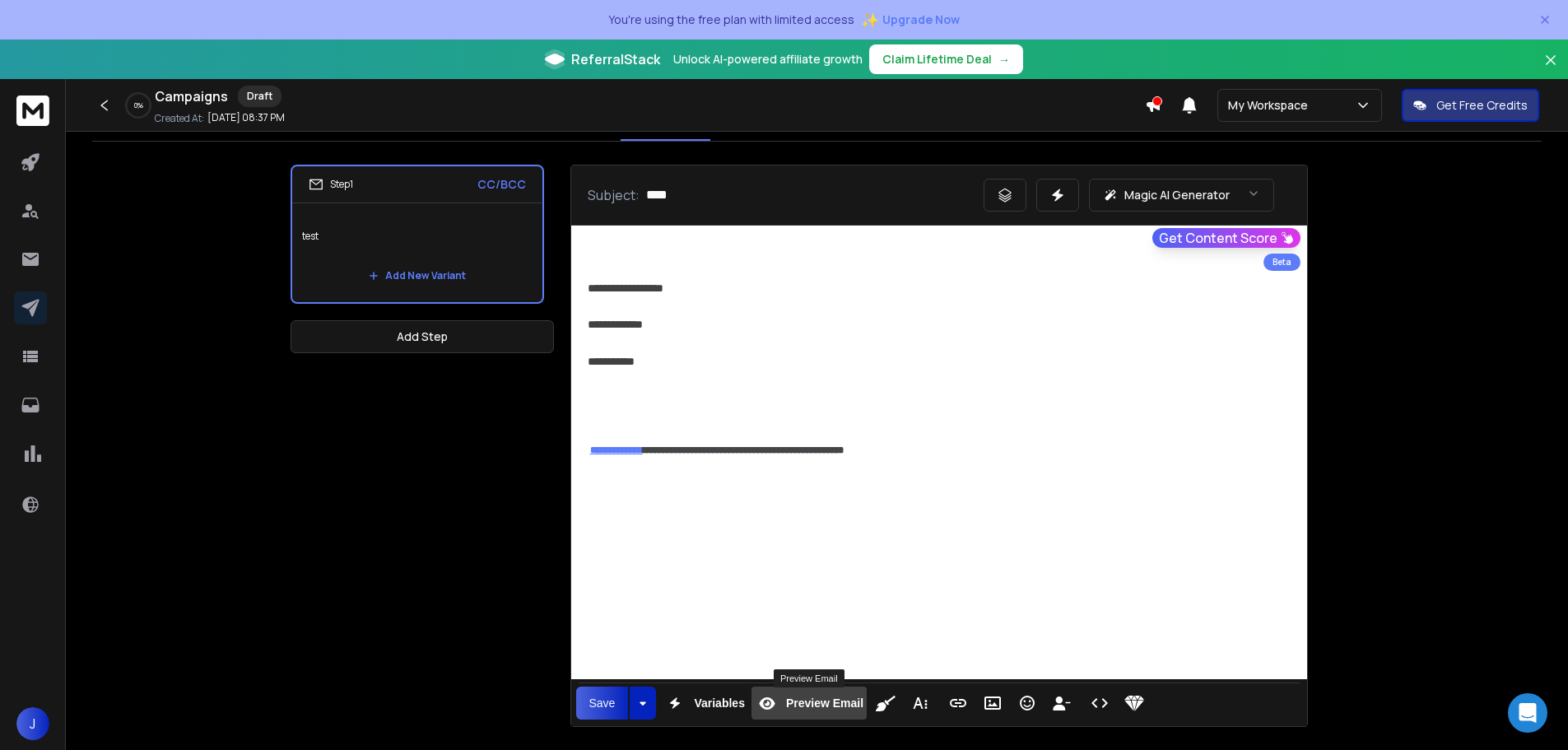
click at [834, 709] on span "Preview Email" at bounding box center [825, 704] width 84 height 14
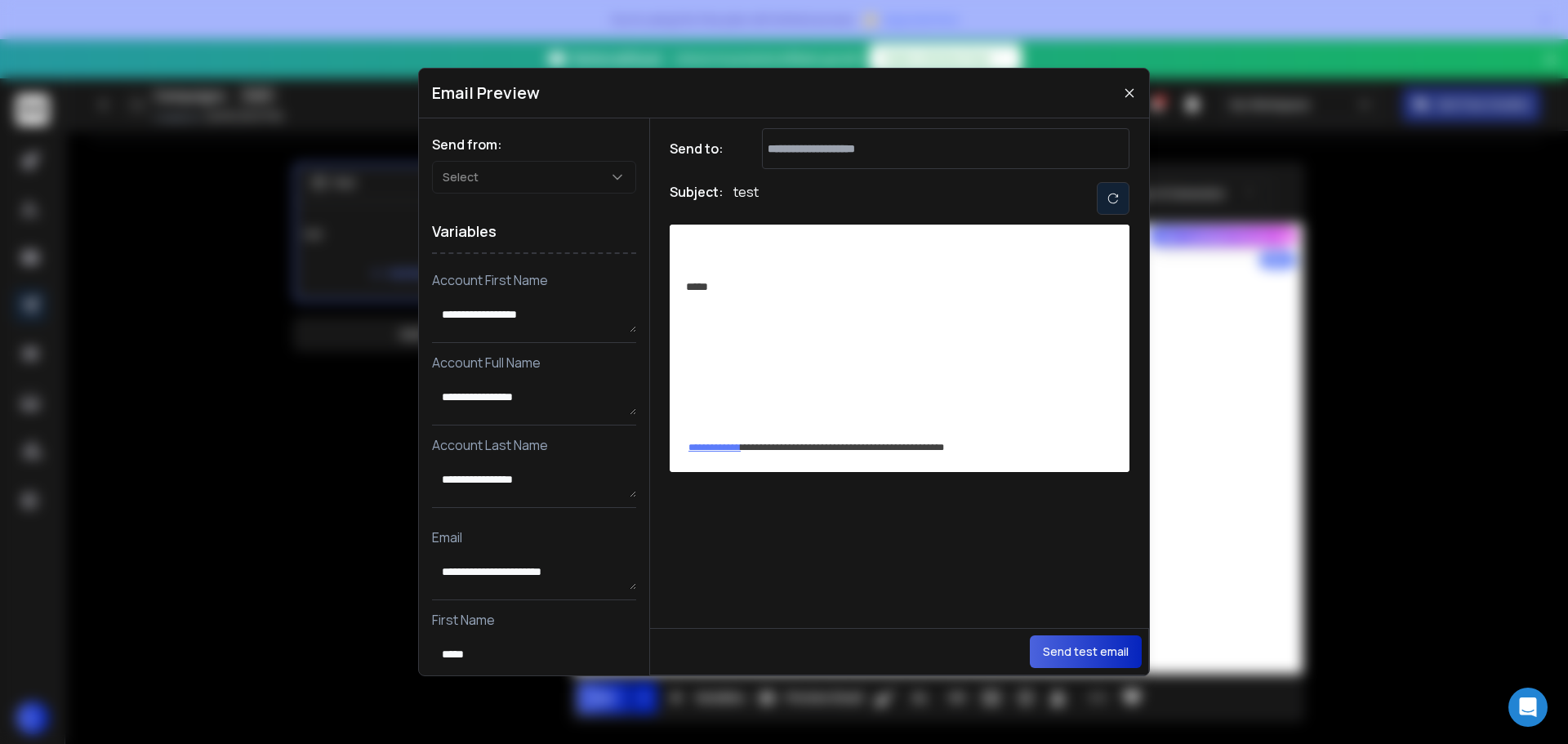
click at [1114, 204] on icon at bounding box center [1113, 198] width 10 height 10
